Goal: Task Accomplishment & Management: Use online tool/utility

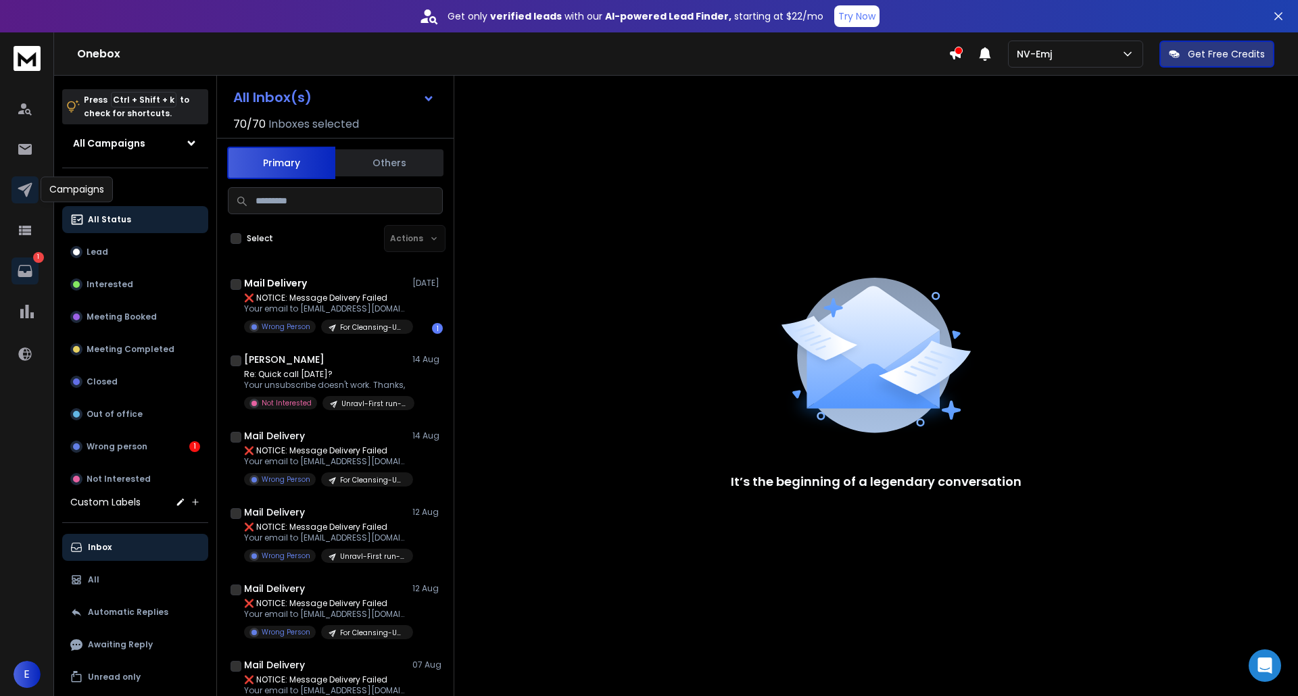
click at [31, 196] on icon at bounding box center [25, 190] width 16 height 16
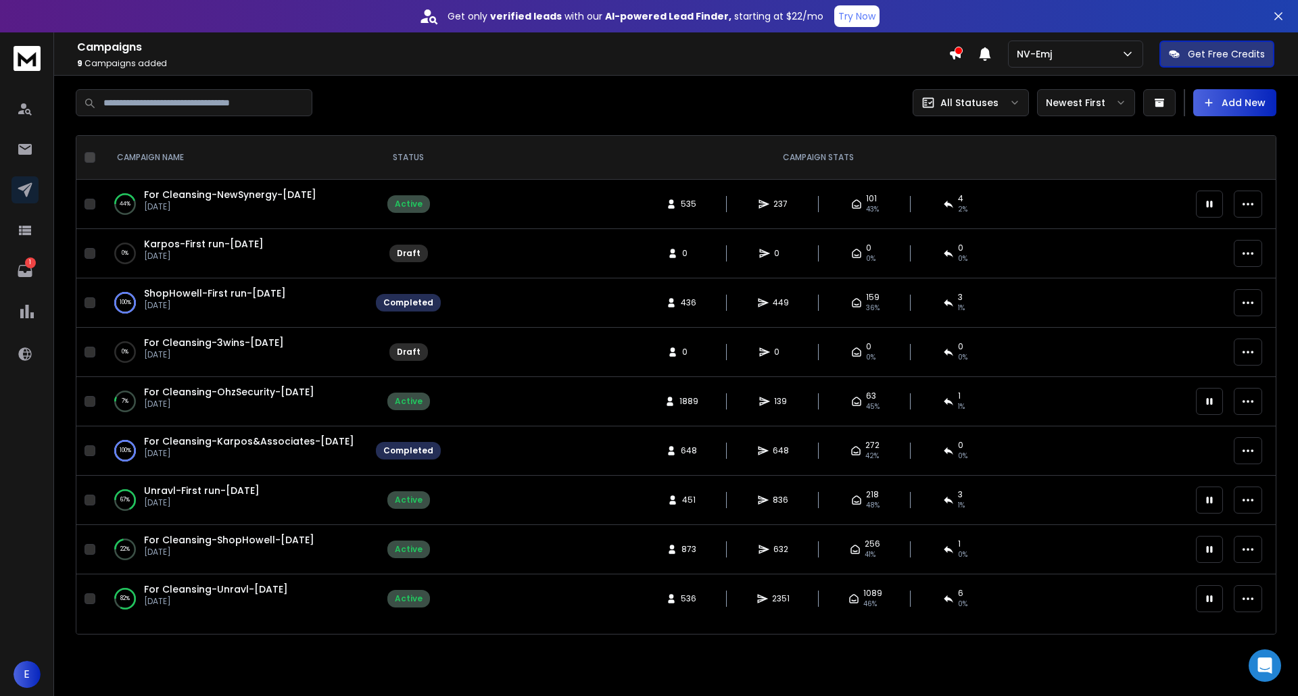
click at [1243, 496] on icon "button" at bounding box center [1248, 501] width 14 height 14
click at [1198, 590] on div "Duplicate Campaign" at bounding box center [1192, 598] width 129 height 22
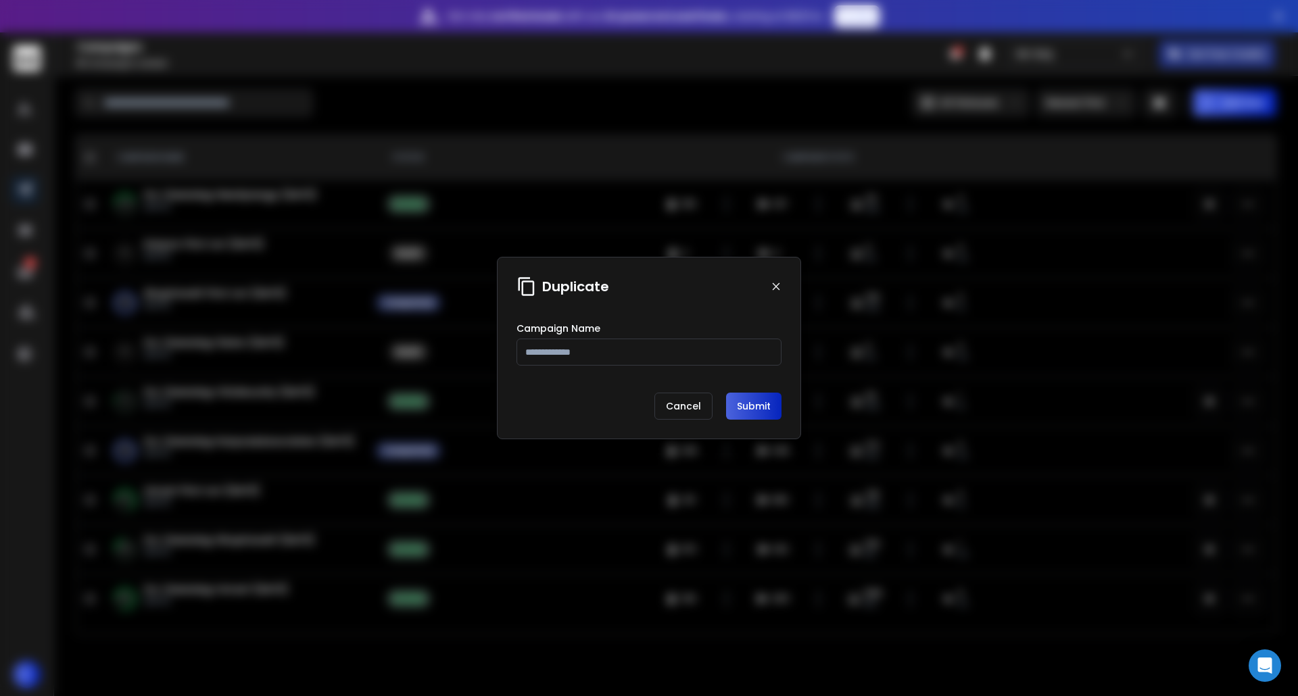
click at [657, 350] on input "text" at bounding box center [649, 352] width 265 height 27
type input "**********"
click at [761, 406] on button "Submit" at bounding box center [753, 406] width 55 height 27
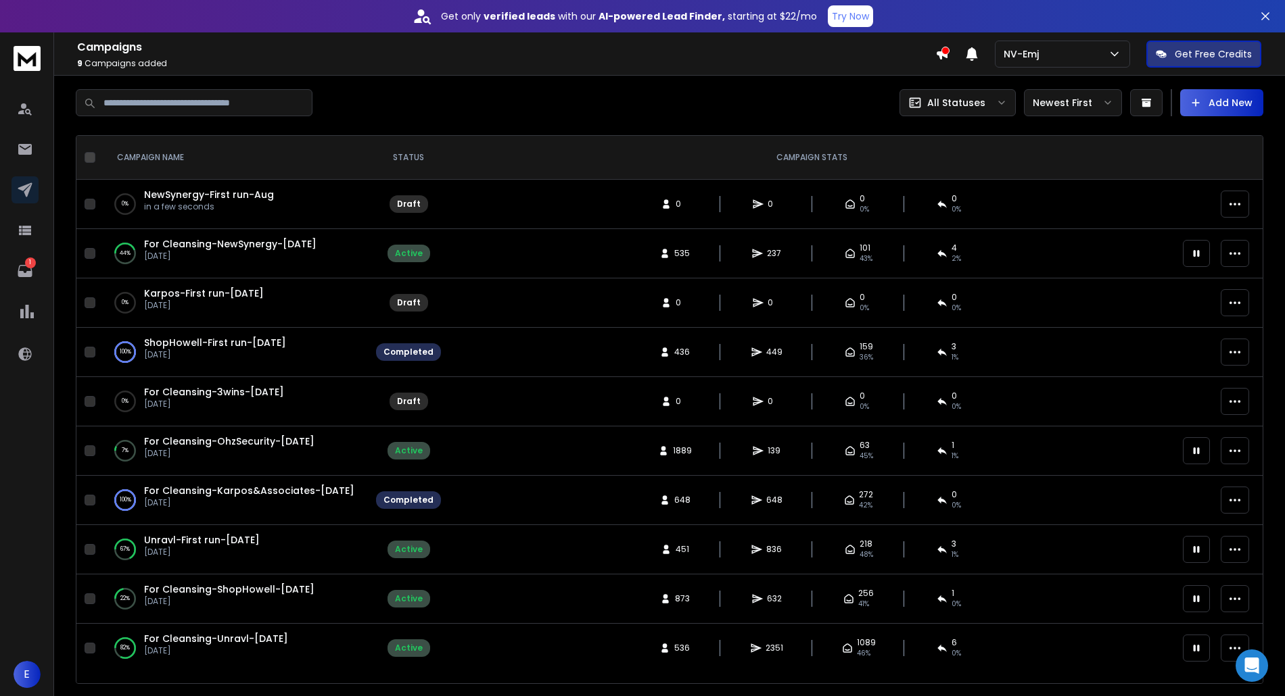
scroll to position [3, 0]
click at [28, 268] on p "1" at bounding box center [30, 263] width 11 height 11
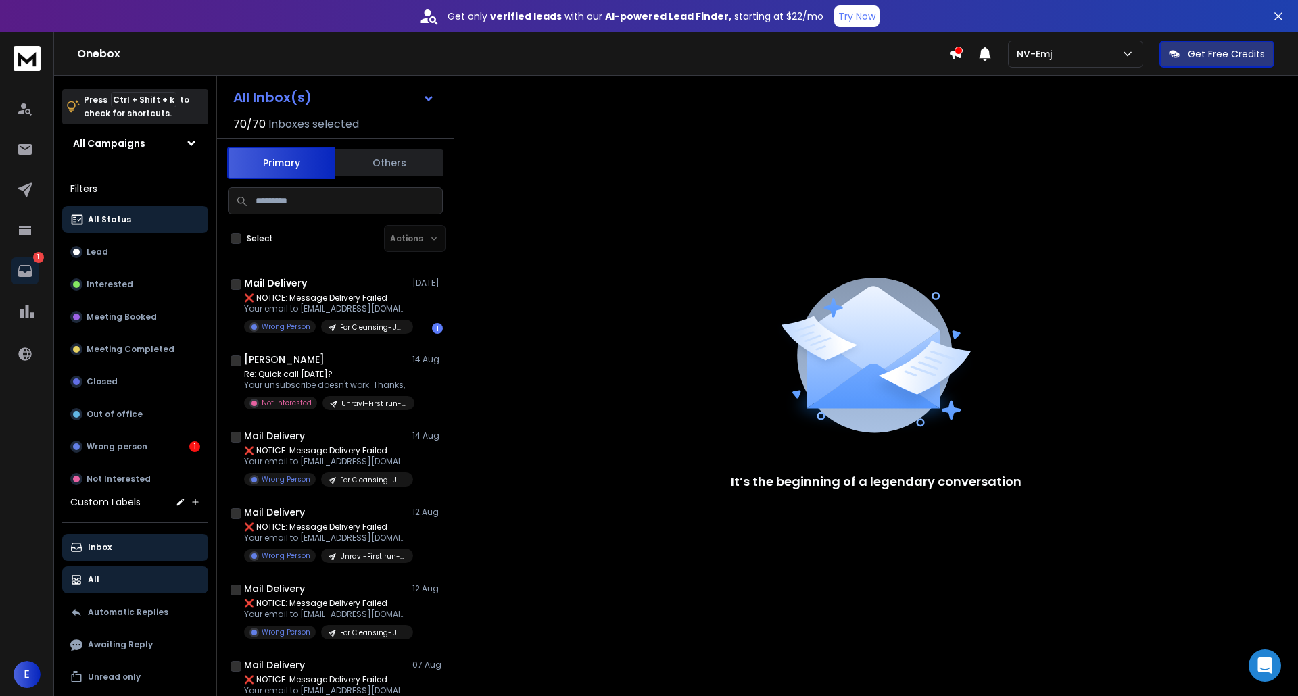
click at [120, 574] on button "All" at bounding box center [135, 580] width 146 height 27
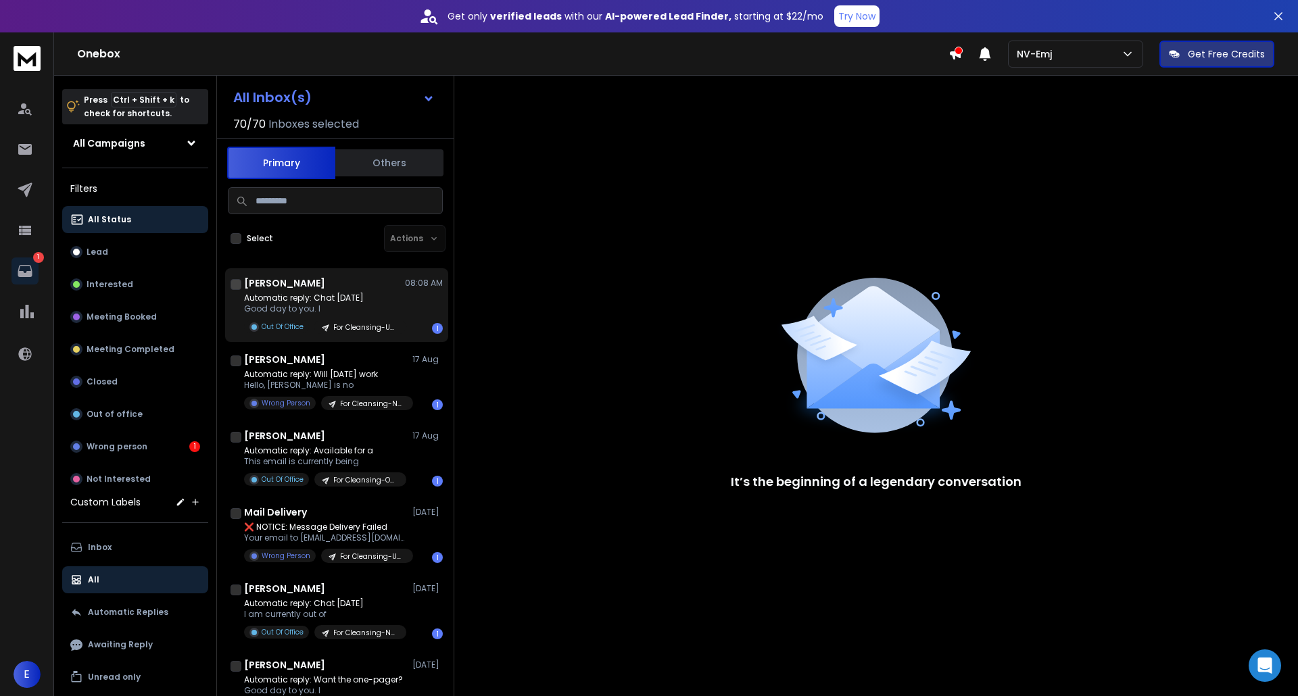
scroll to position [90, 0]
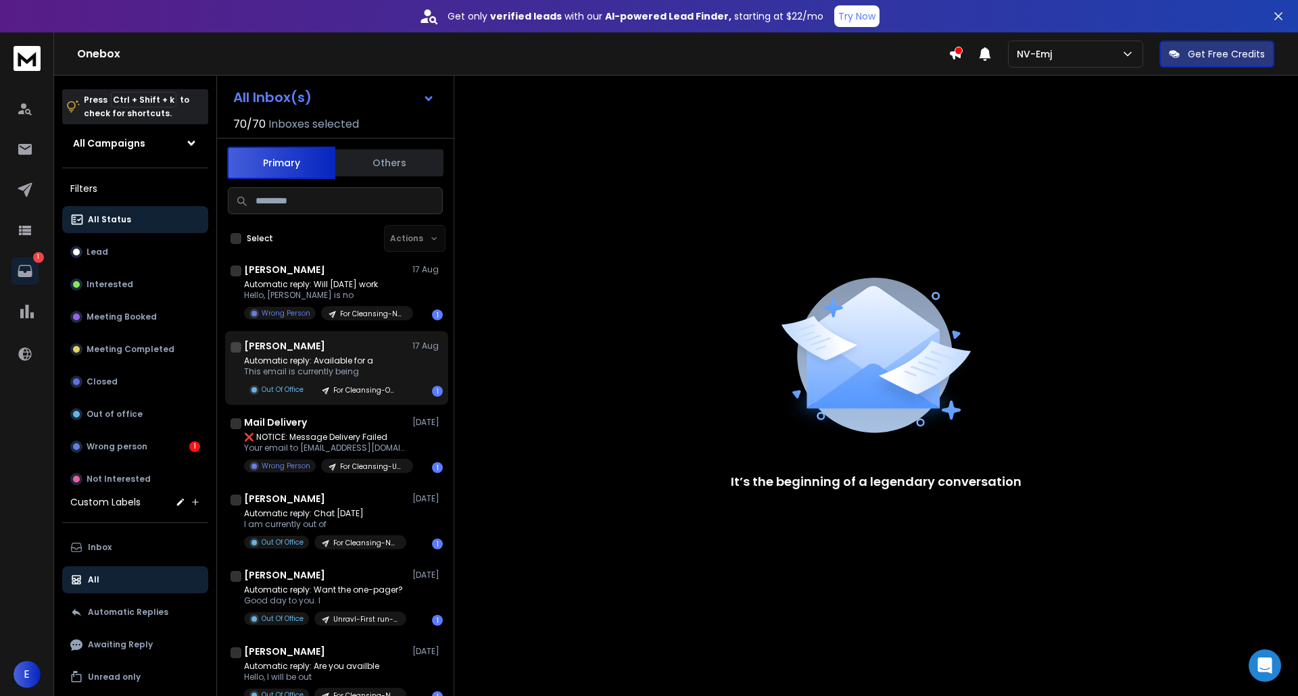
click at [349, 342] on div "[PERSON_NAME] [DATE]" at bounding box center [343, 346] width 199 height 14
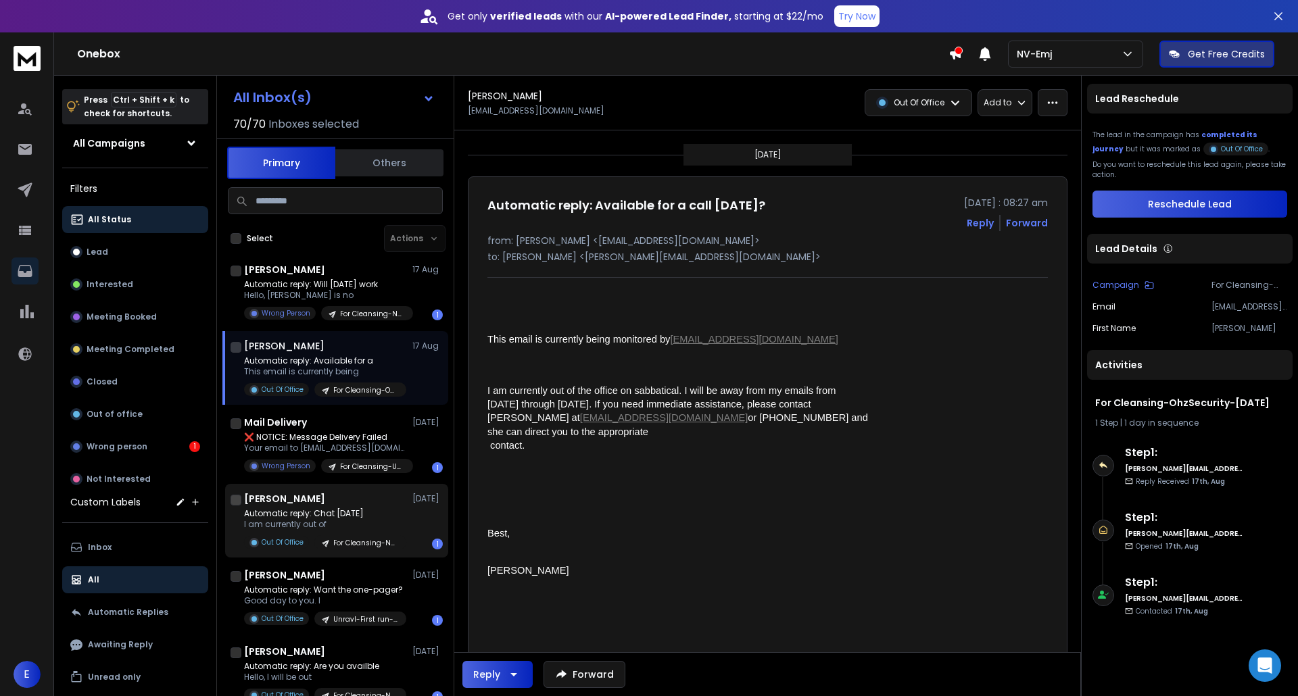
click at [330, 495] on div "[PERSON_NAME] [DATE]" at bounding box center [343, 499] width 199 height 14
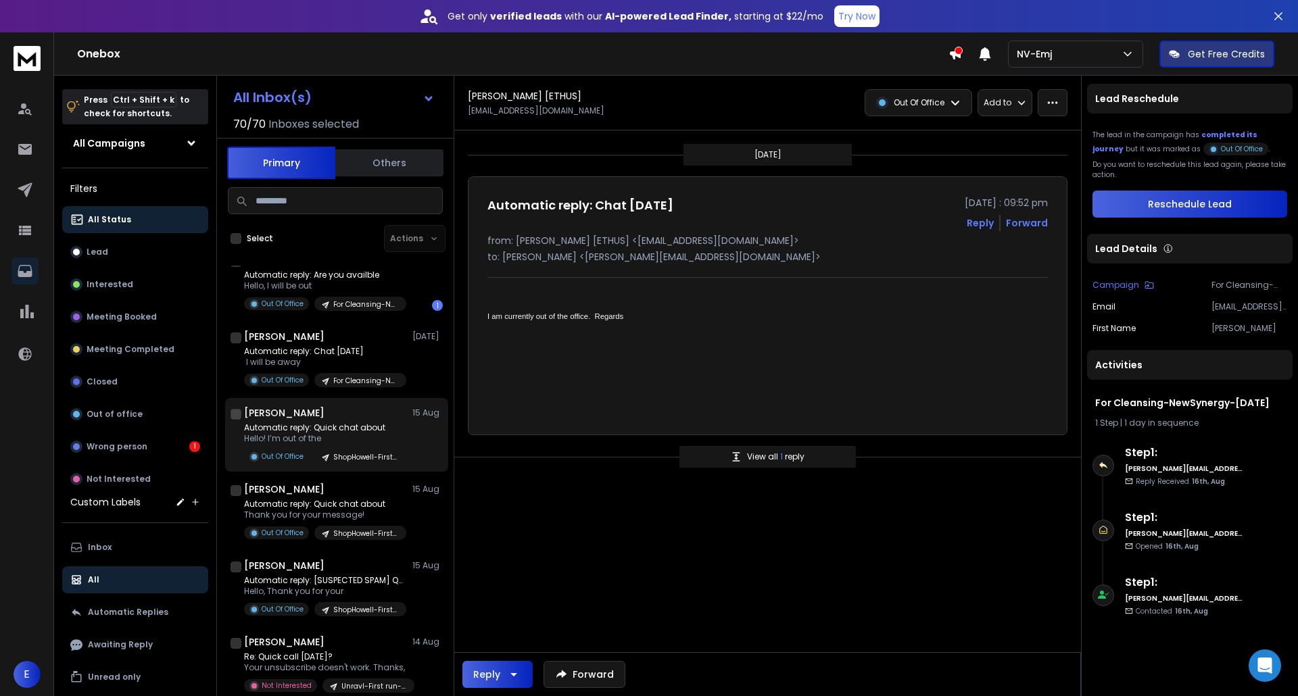
scroll to position [360, 0]
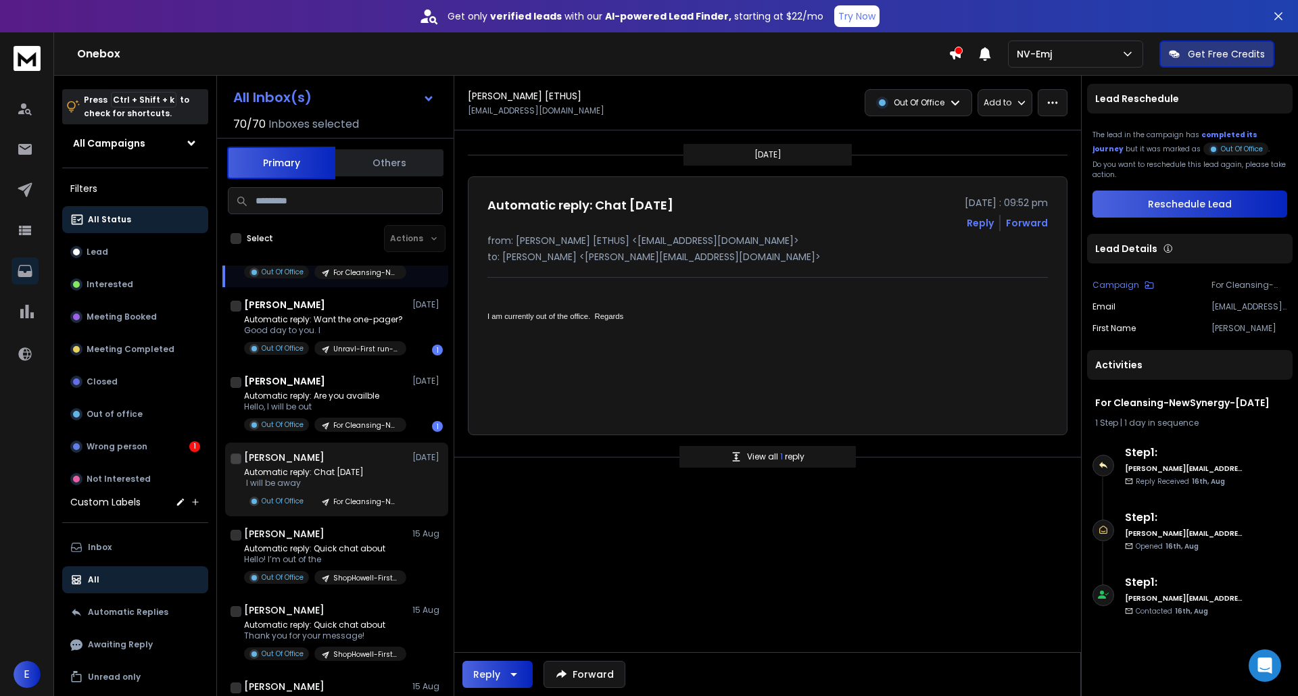
click at [333, 467] on p "Automatic reply: Chat [DATE]" at bounding box center [325, 472] width 162 height 11
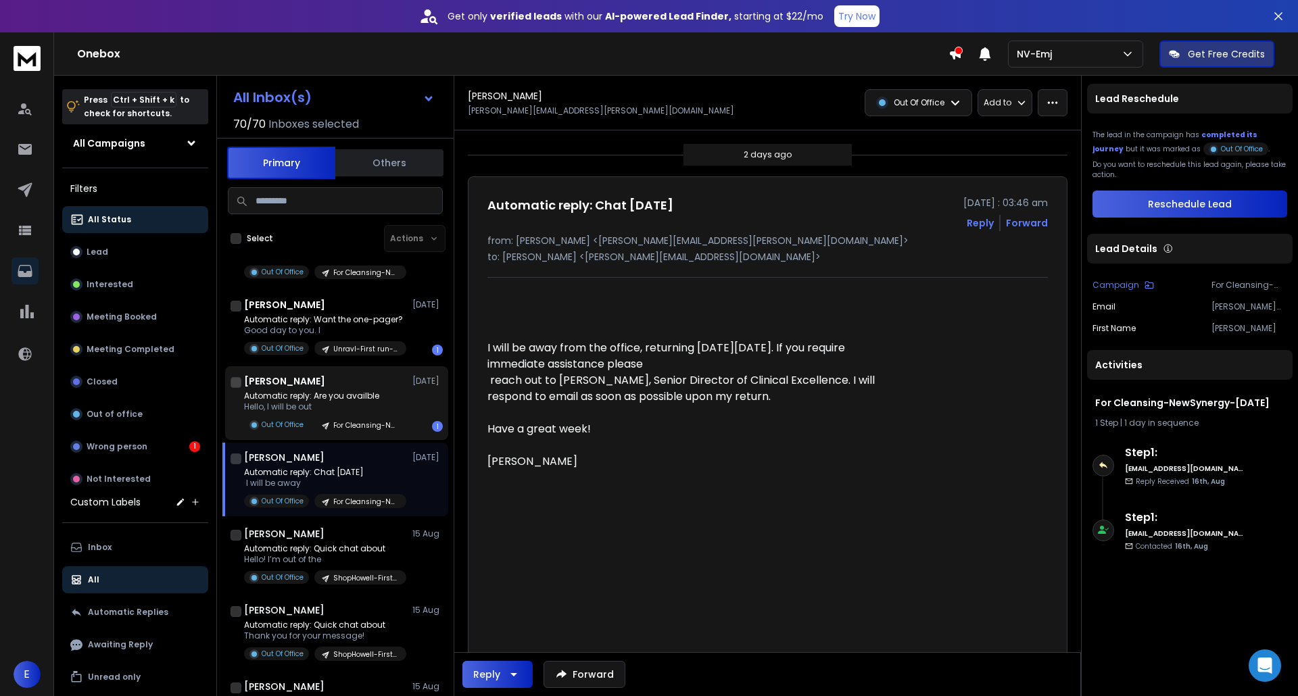
click at [330, 384] on div "[PERSON_NAME] [DATE]" at bounding box center [343, 382] width 199 height 14
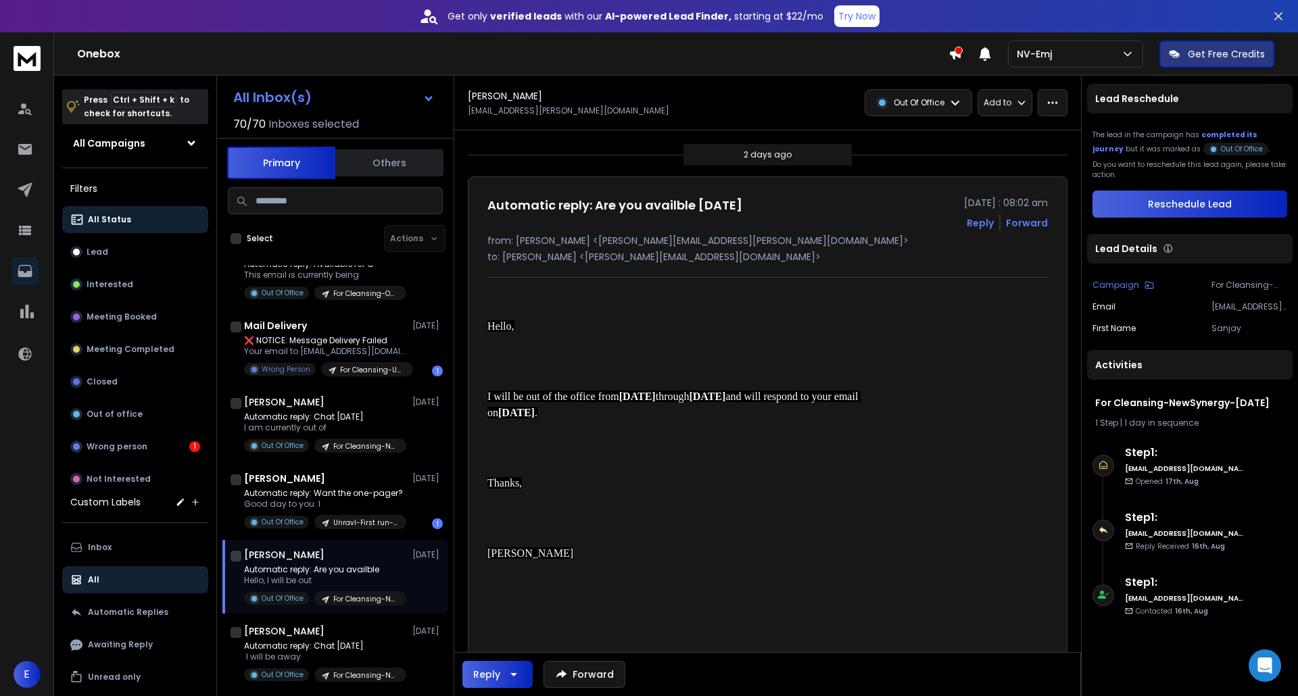
scroll to position [180, 0]
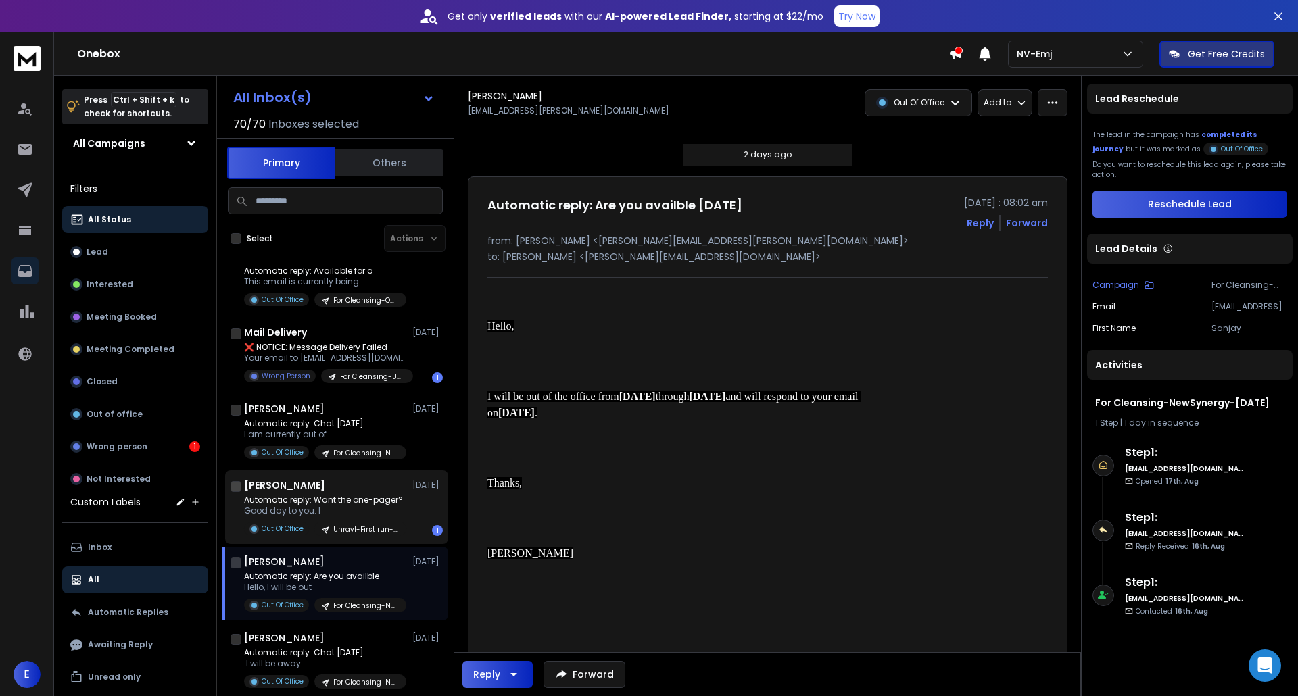
click at [338, 479] on div "[PERSON_NAME] [DATE]" at bounding box center [343, 486] width 199 height 14
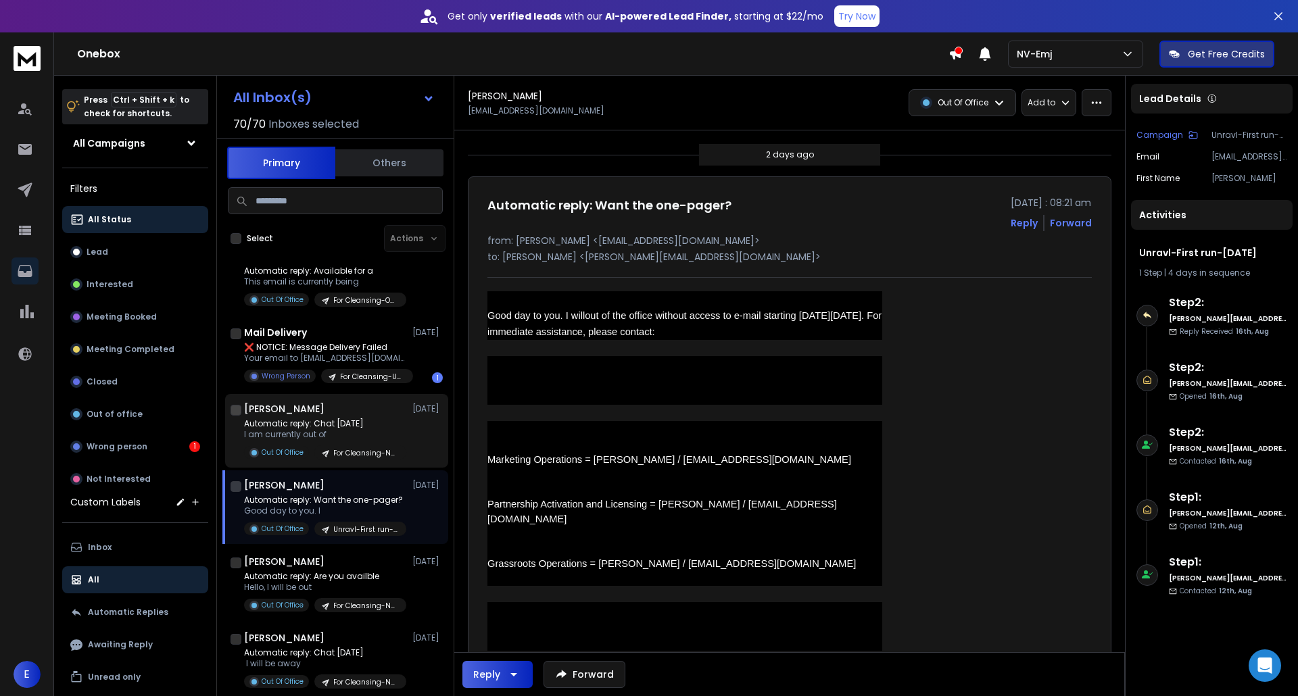
click at [343, 412] on div "[PERSON_NAME] [DATE]" at bounding box center [343, 409] width 199 height 14
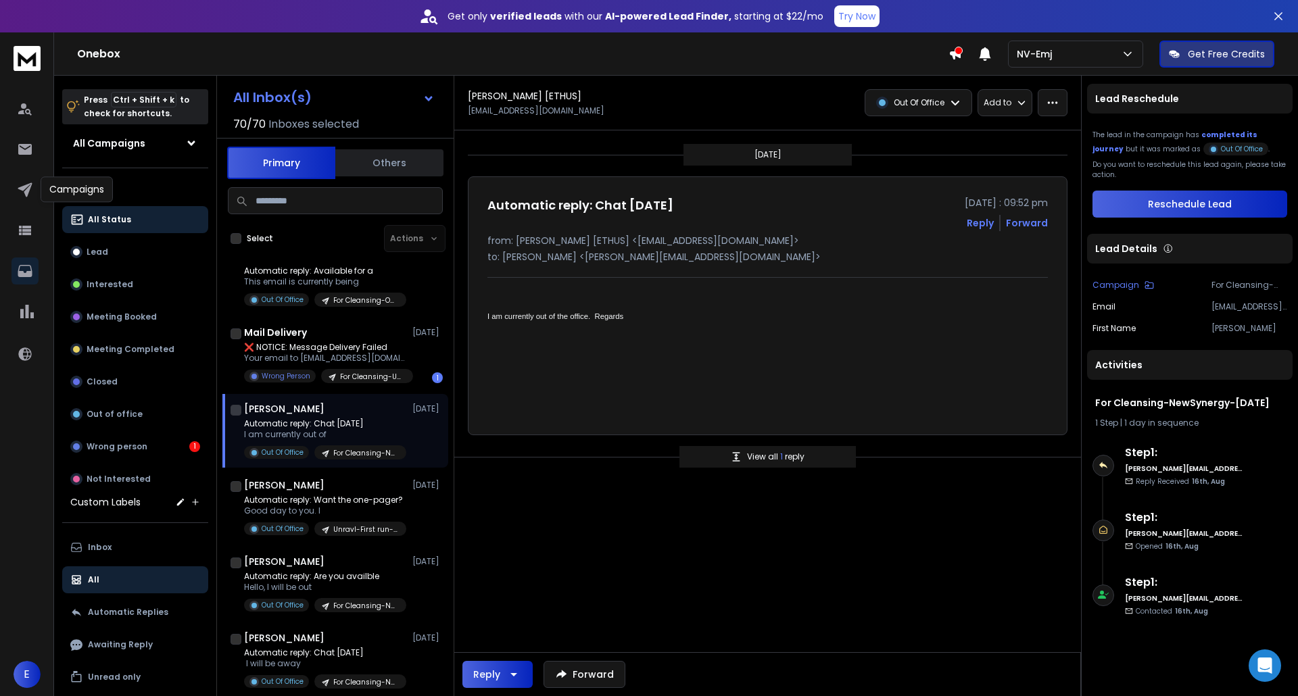
click at [20, 206] on div at bounding box center [26, 192] width 31 height 32
click at [18, 190] on icon at bounding box center [25, 190] width 16 height 16
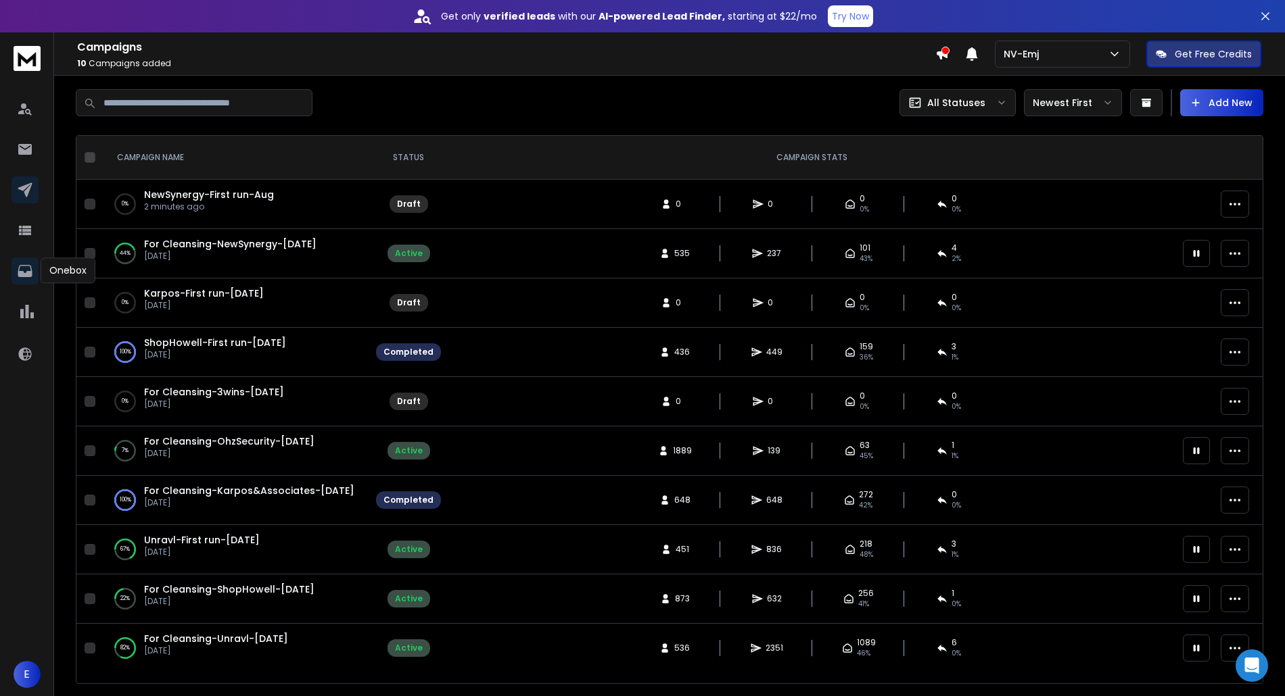
click at [33, 277] on link at bounding box center [24, 271] width 27 height 27
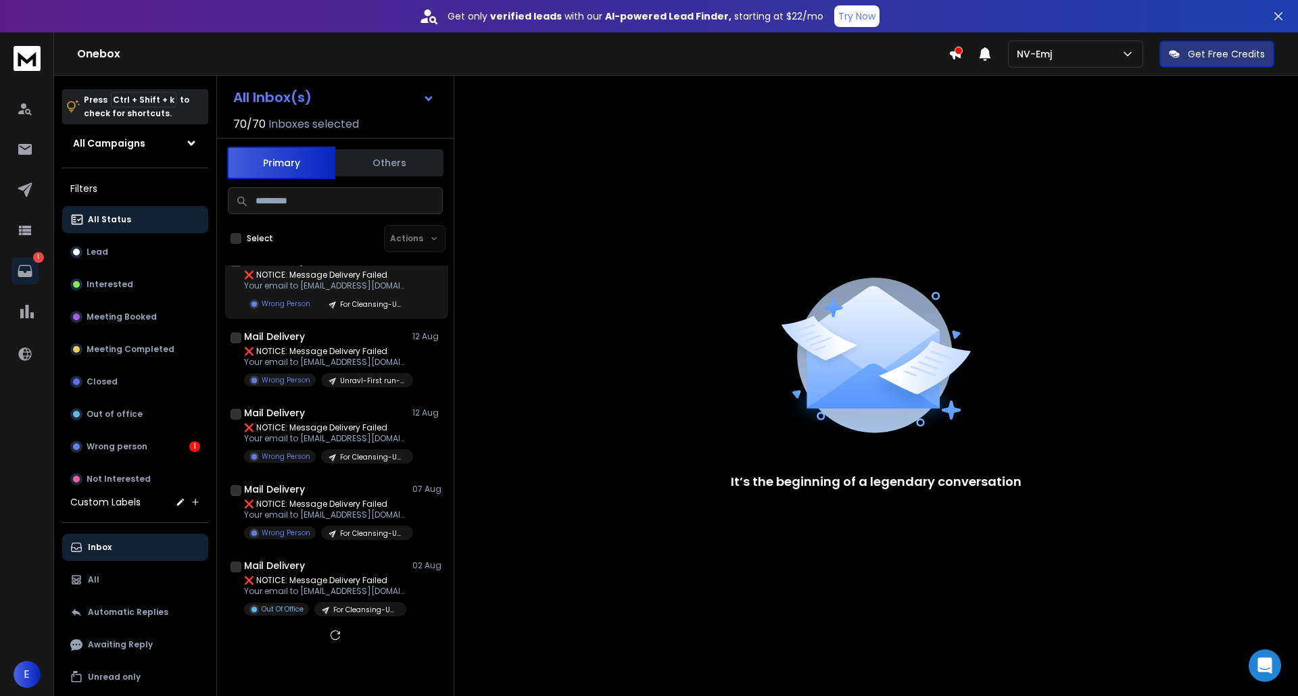
scroll to position [162, 0]
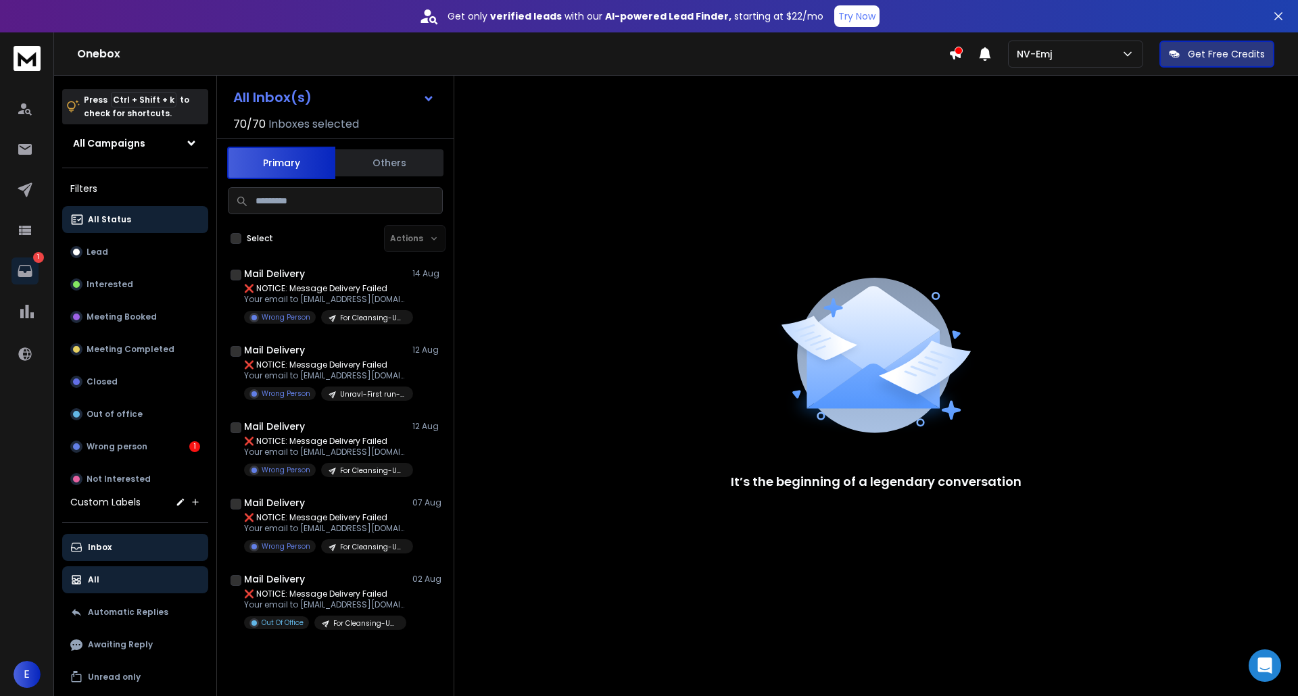
click at [130, 575] on button "All" at bounding box center [135, 580] width 146 height 27
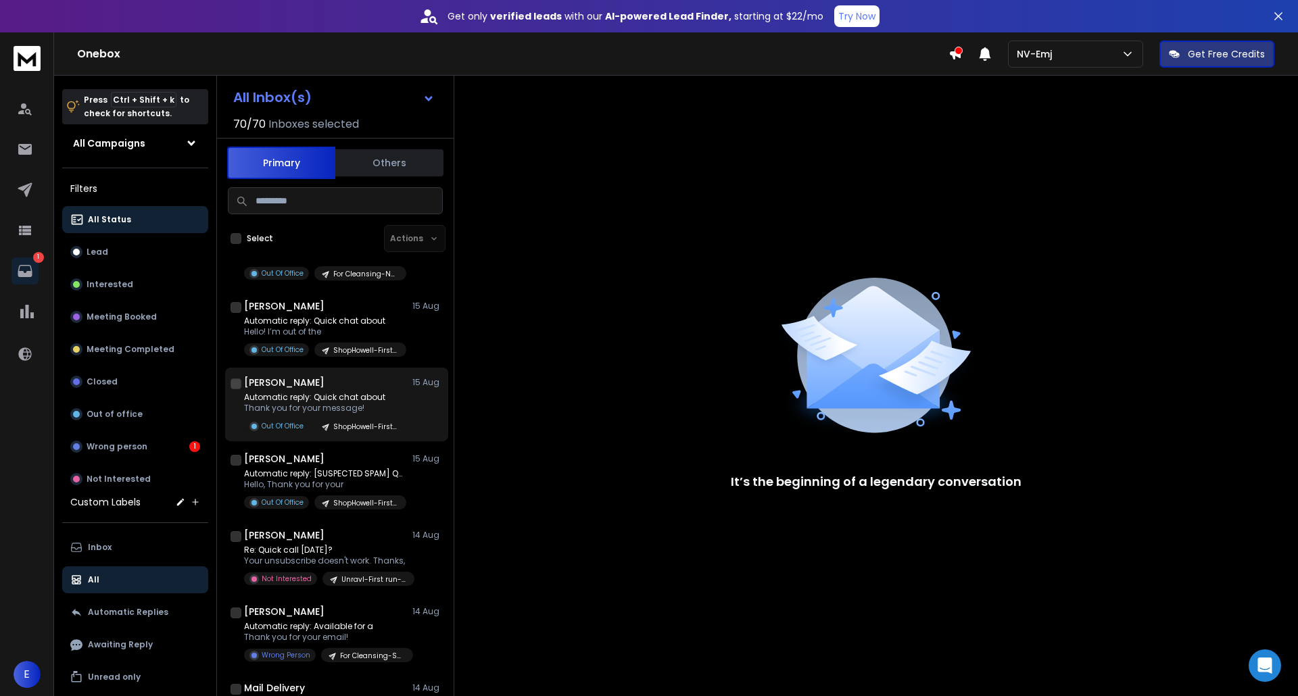
scroll to position [631, 0]
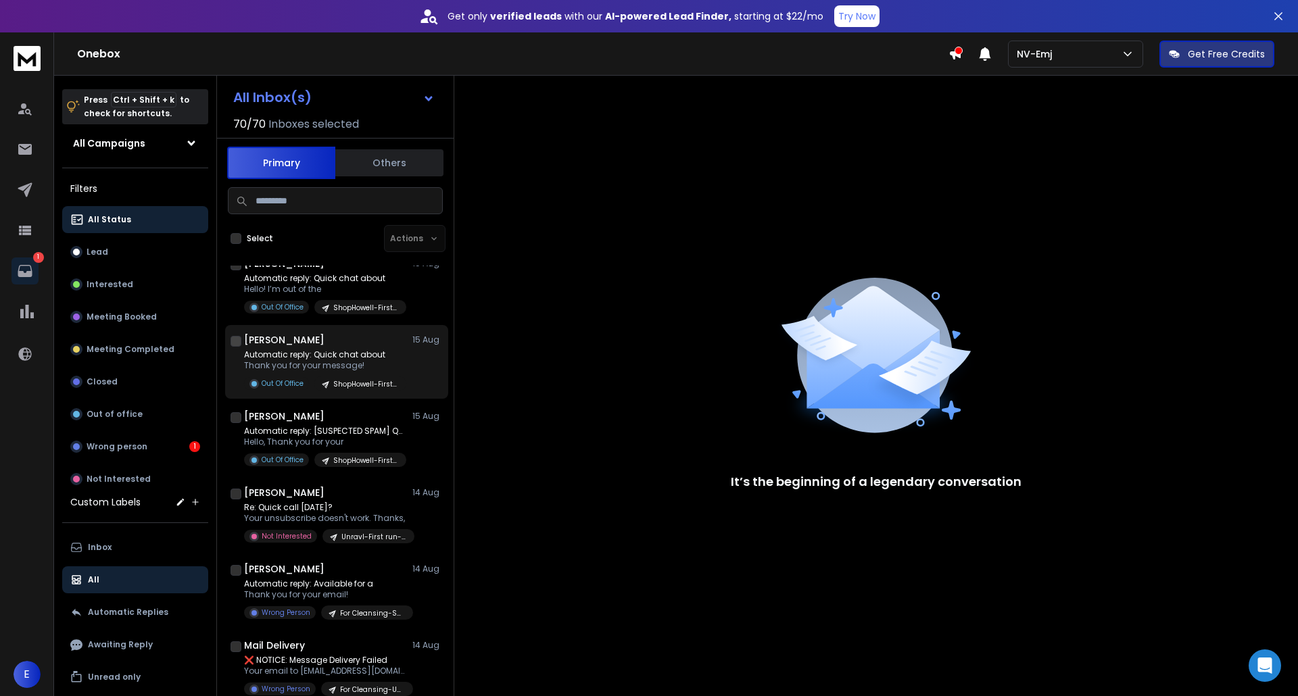
click at [345, 344] on div "[PERSON_NAME] [DATE]" at bounding box center [343, 340] width 199 height 14
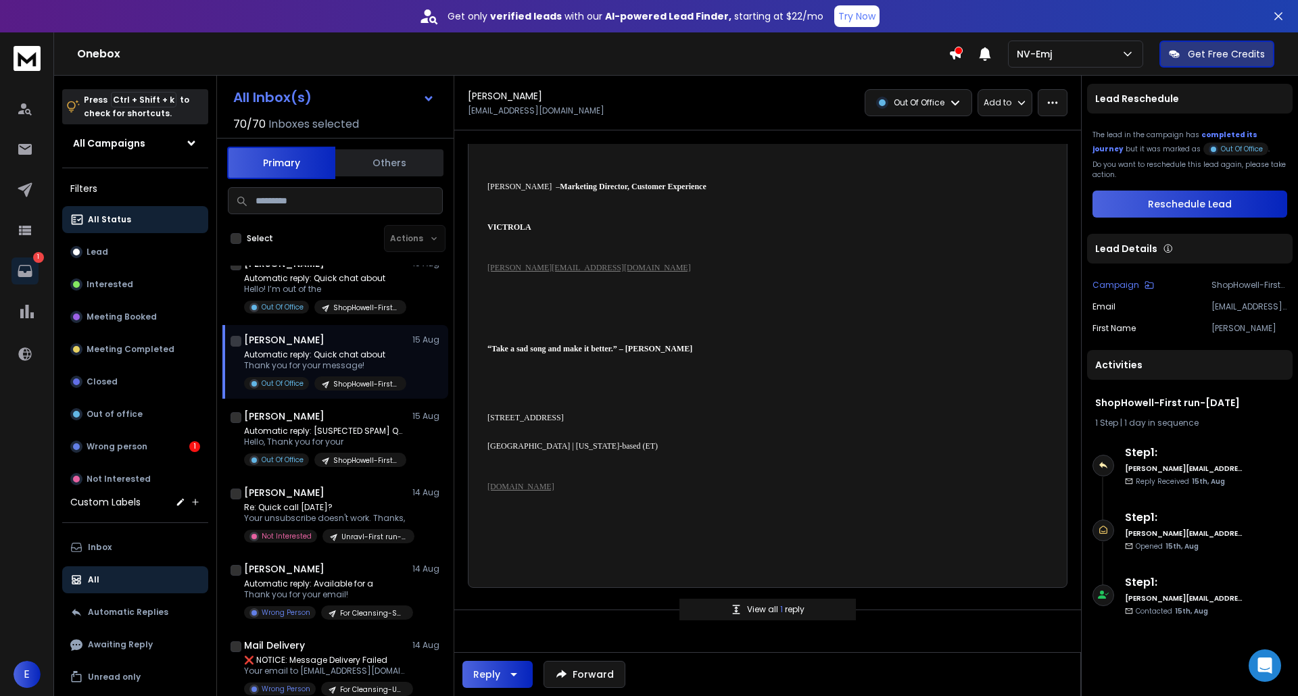
scroll to position [342, 0]
click at [825, 609] on div "View all 1 reply" at bounding box center [767, 610] width 176 height 22
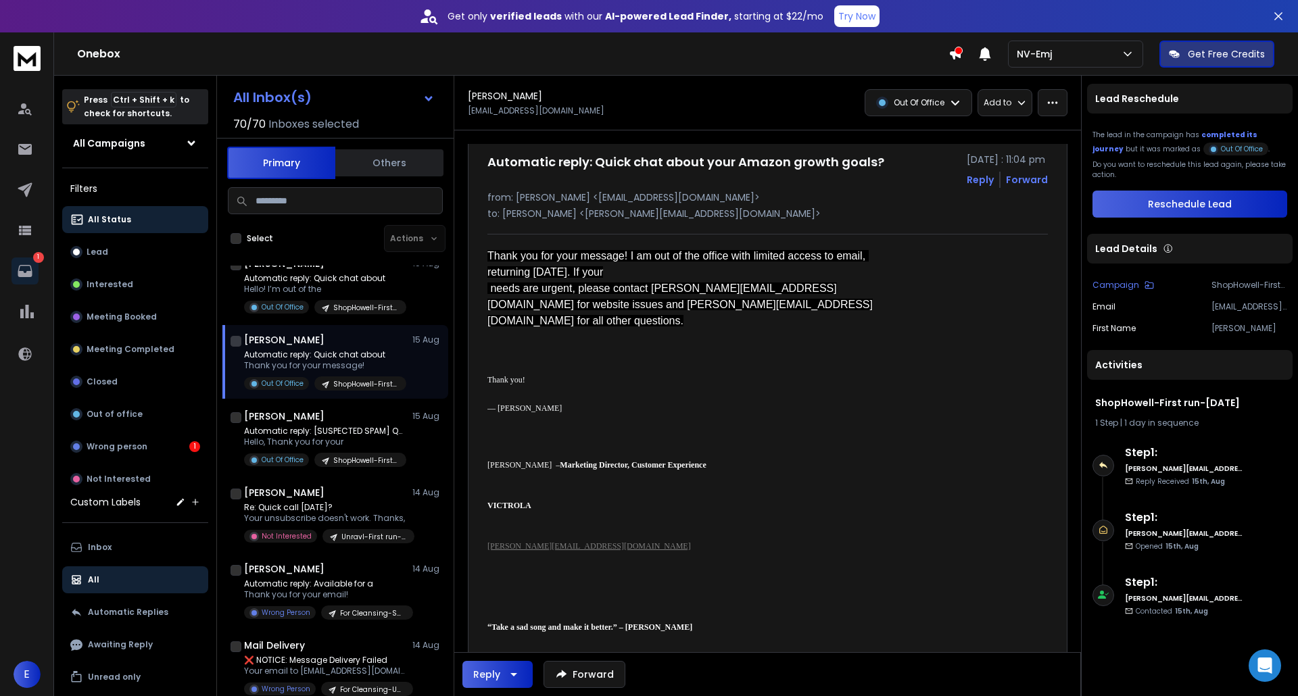
scroll to position [0, 0]
